Goal: Communication & Community: Answer question/provide support

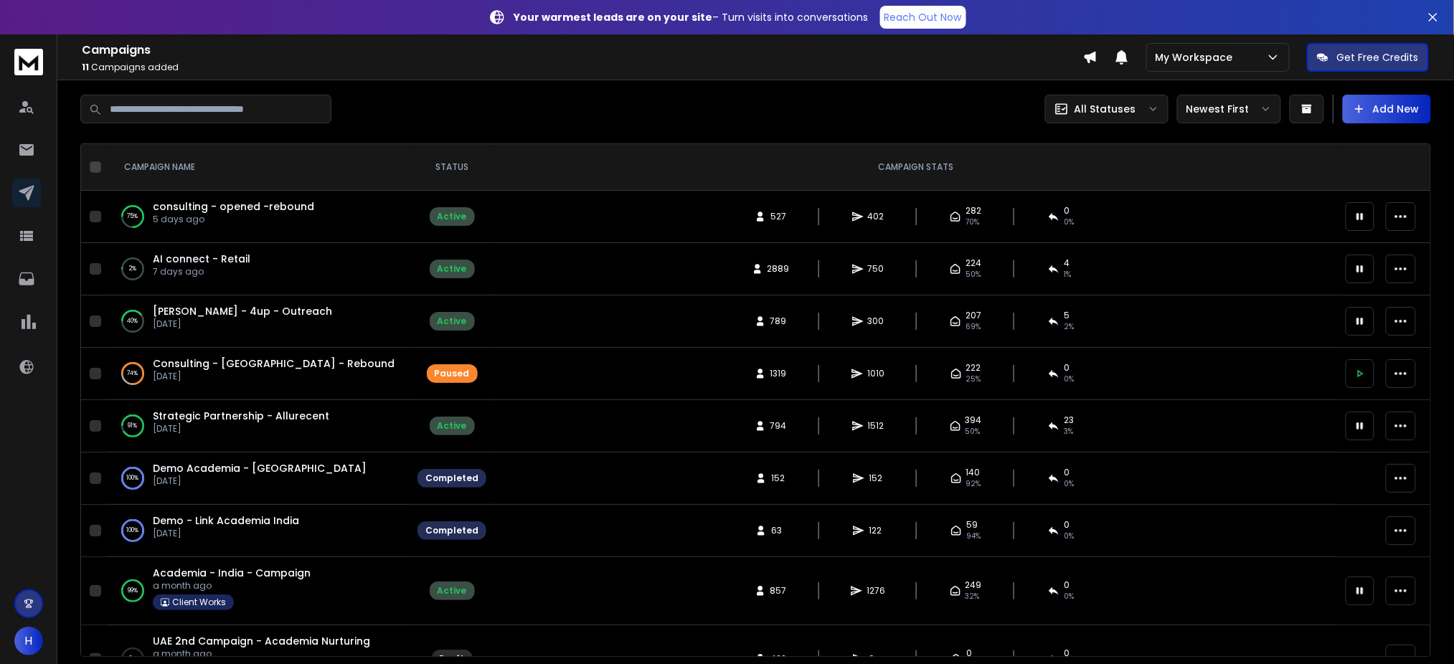
scroll to position [6, 0]
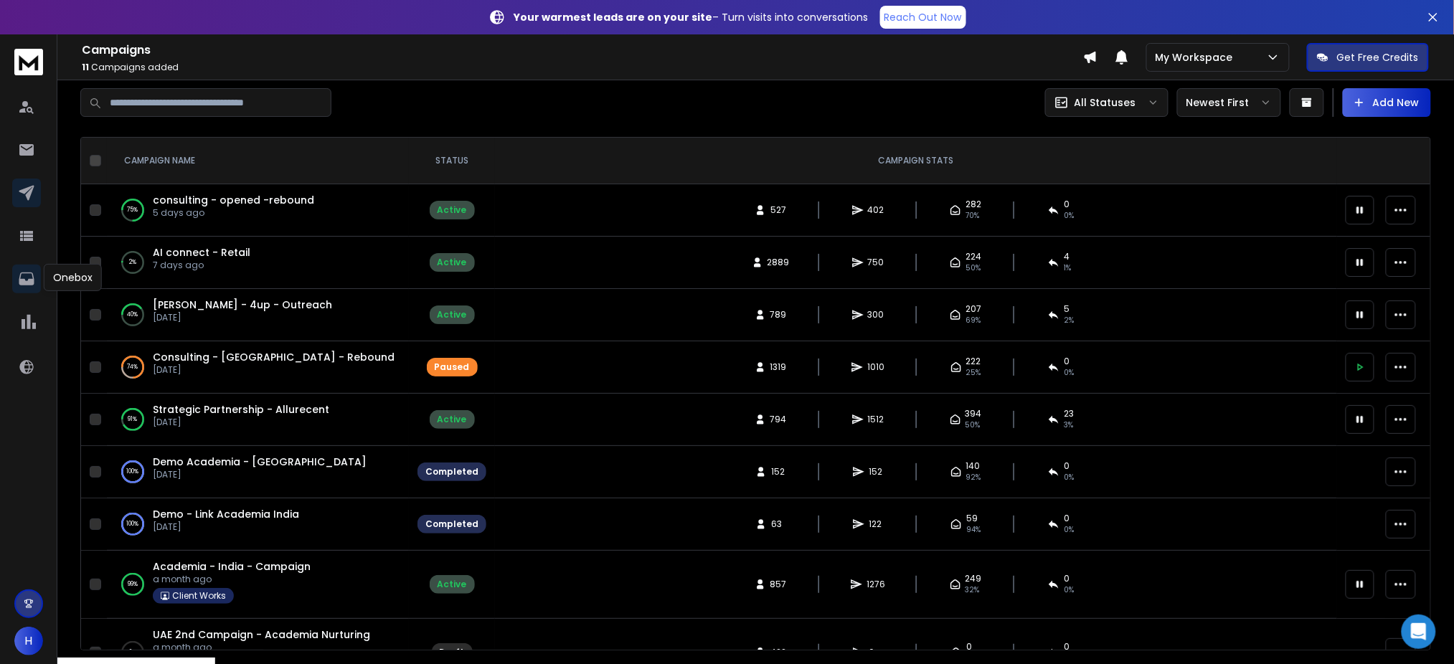
click at [18, 285] on icon at bounding box center [26, 278] width 17 height 17
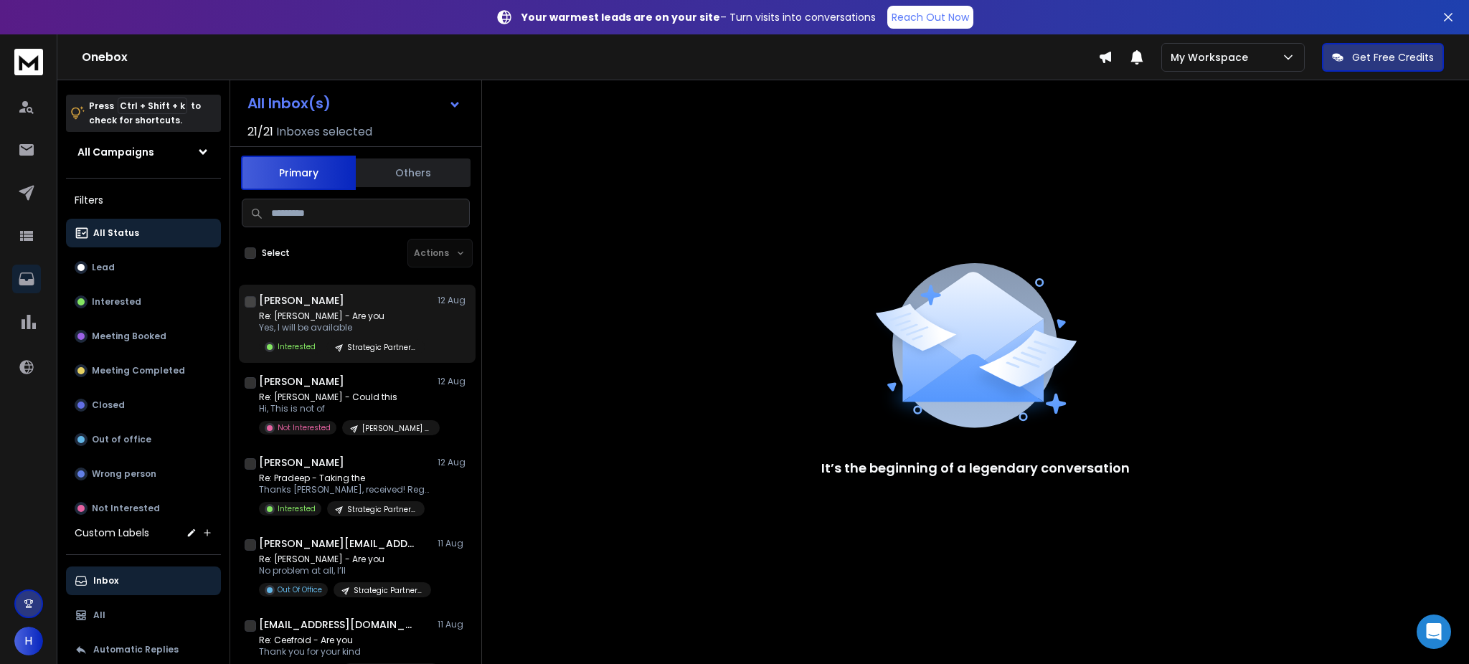
click at [331, 320] on p "Re: [PERSON_NAME] - Are you" at bounding box center [342, 316] width 166 height 11
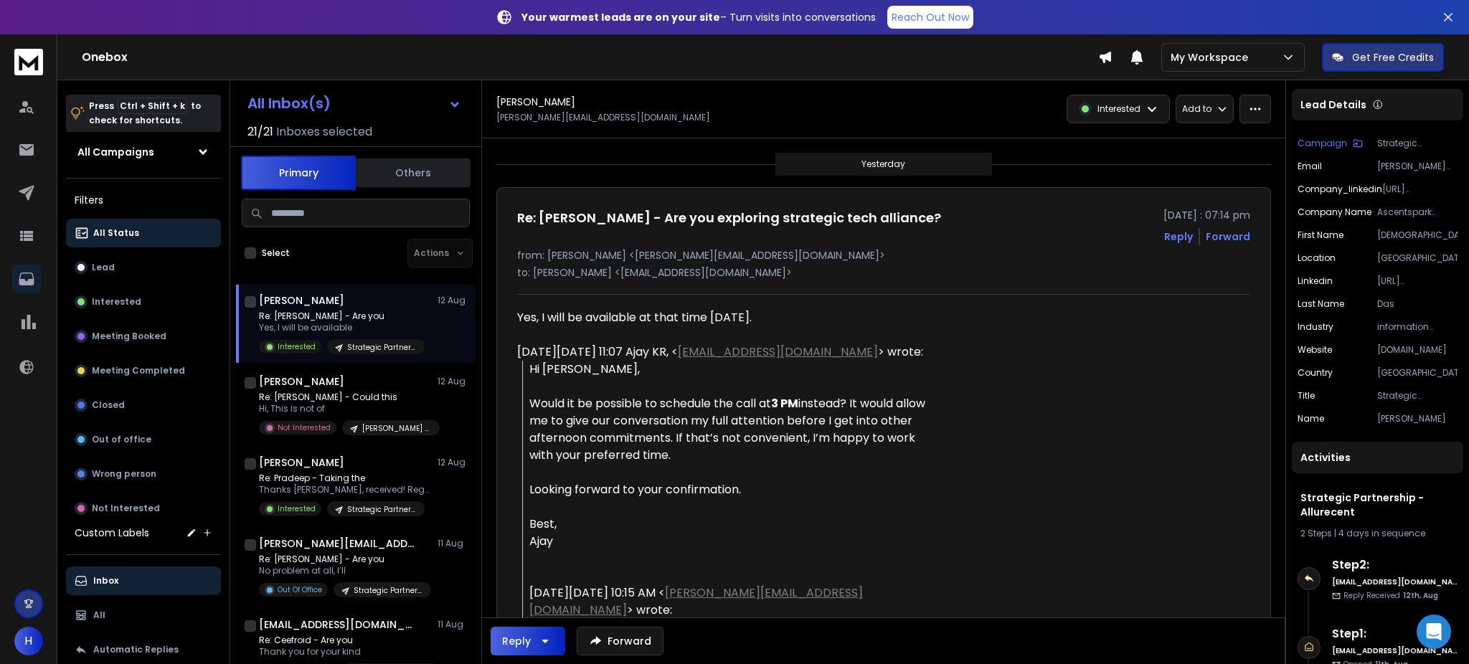
click at [1173, 237] on button "Reply" at bounding box center [1178, 236] width 29 height 14
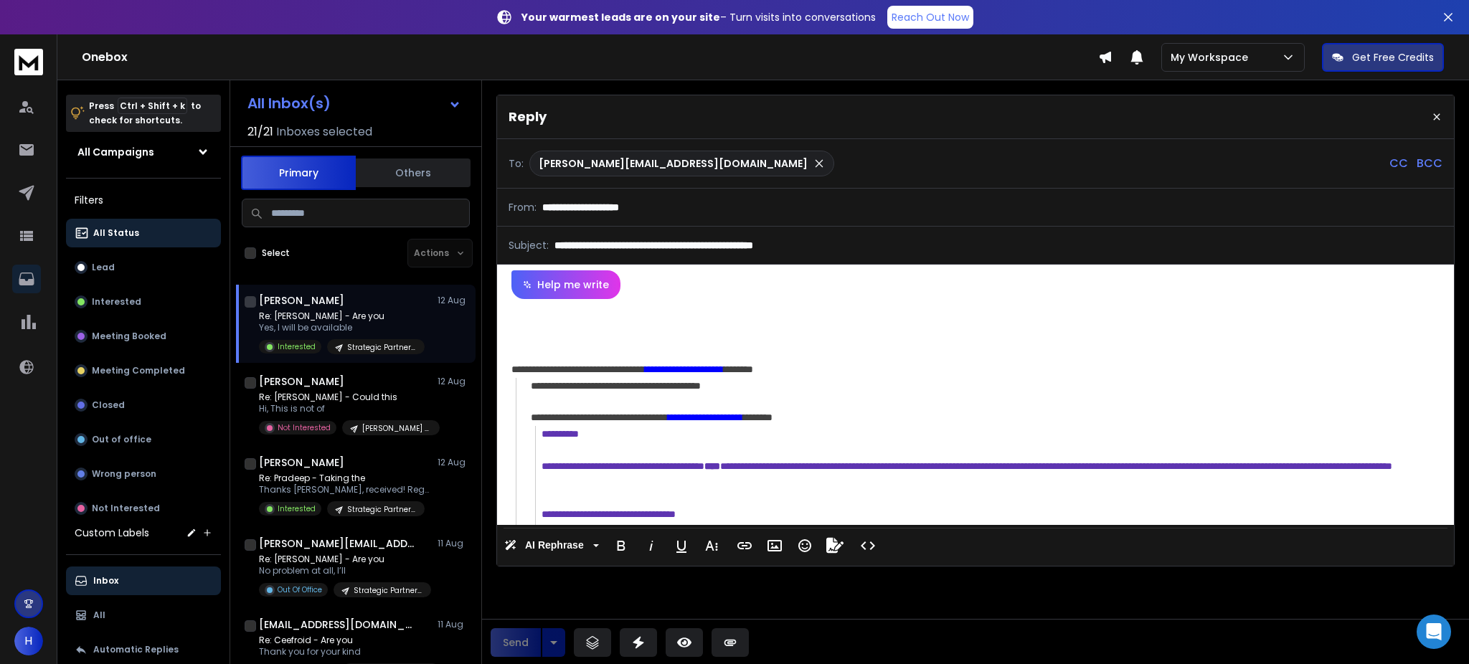
click at [962, 107] on div "Reply" at bounding box center [975, 116] width 957 height 43
click at [1447, 16] on icon at bounding box center [1447, 17] width 13 height 13
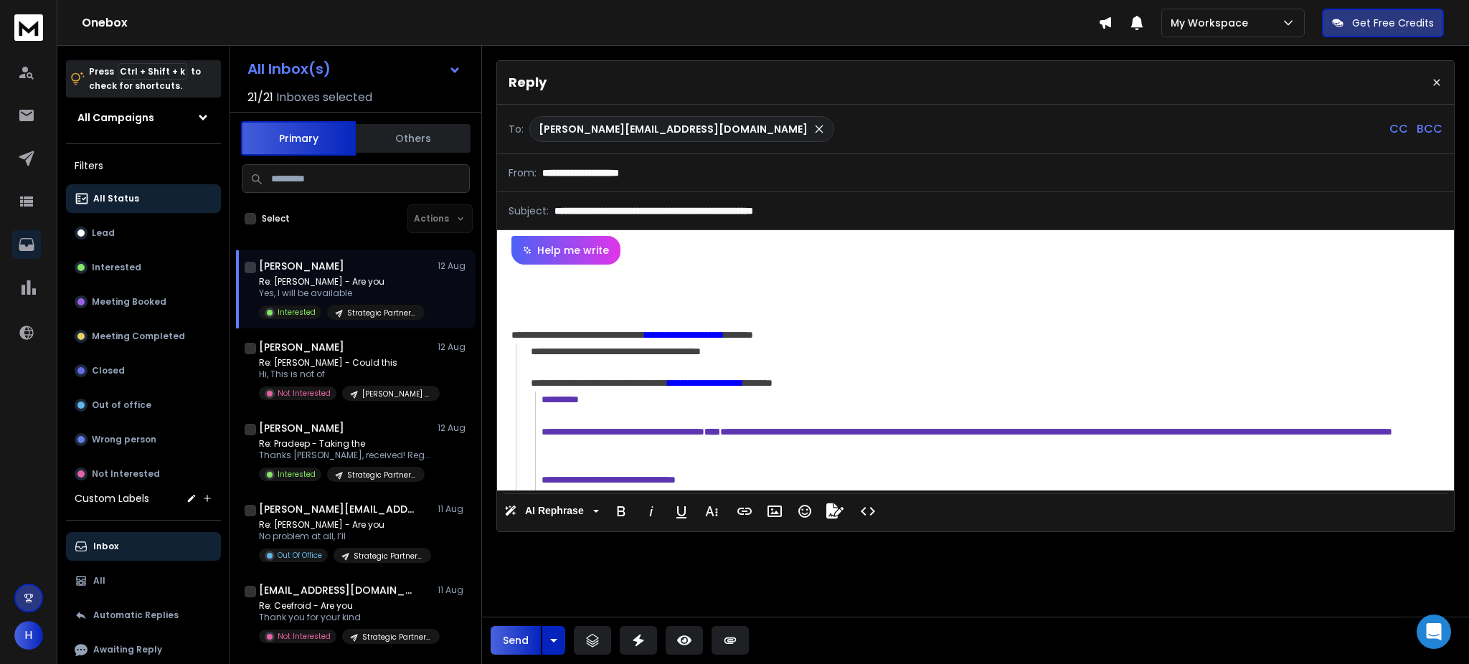
click at [536, 296] on div at bounding box center [975, 303] width 928 height 16
click at [1438, 85] on icon at bounding box center [1436, 82] width 11 height 11
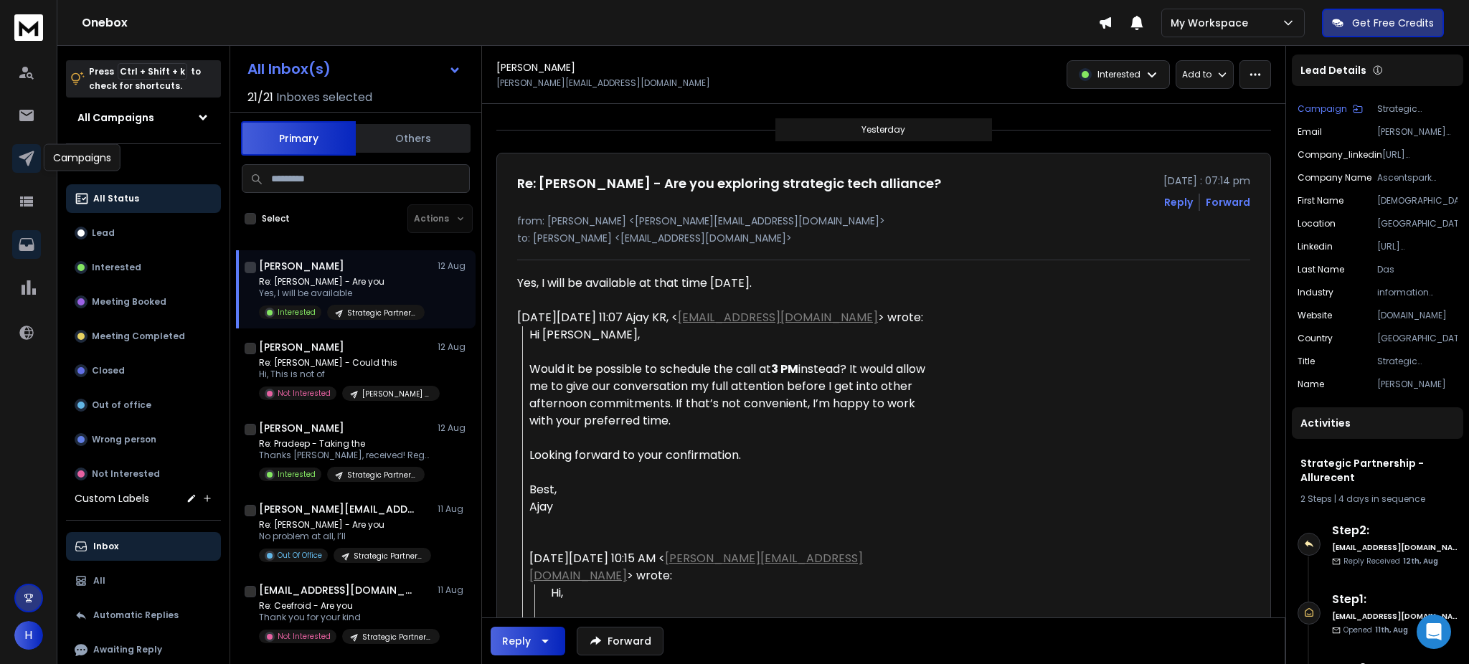
click at [18, 158] on icon at bounding box center [26, 158] width 17 height 17
